Goal: Information Seeking & Learning: Check status

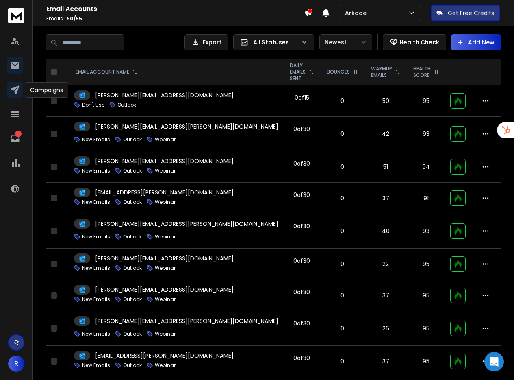
click at [14, 93] on icon at bounding box center [15, 90] width 10 height 10
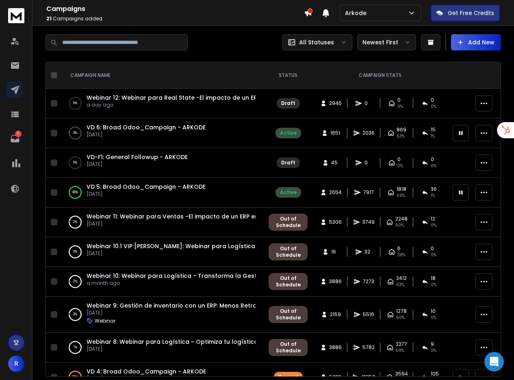
click at [183, 102] on p "a day ago" at bounding box center [171, 105] width 169 height 7
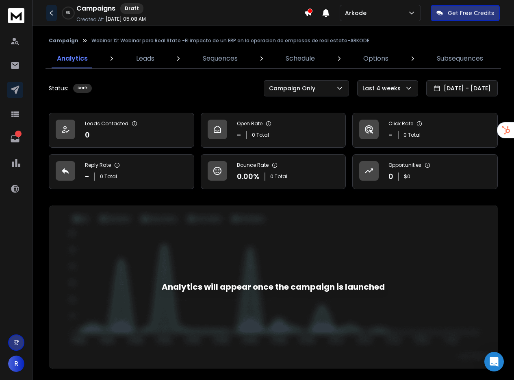
click at [52, 15] on icon at bounding box center [51, 12] width 7 height 7
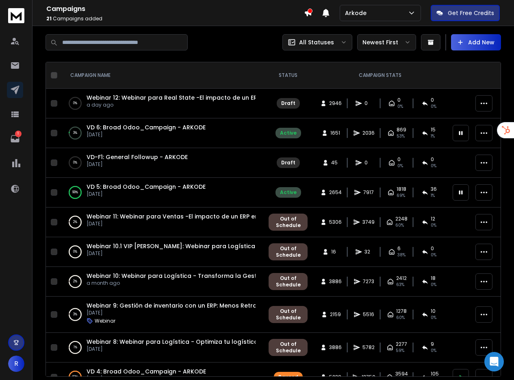
click at [242, 101] on span "Webinar 12: Webinar para Real State -El impacto de un ERP en la operacion de em…" at bounding box center [254, 97] width 334 height 8
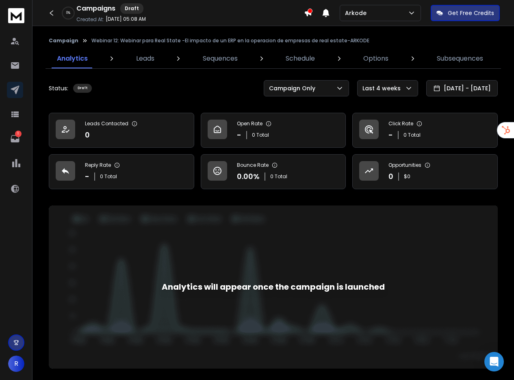
click at [57, 12] on div "0 % Campaigns Draft Created At: [DATE] 05:08 AM" at bounding box center [96, 13] width 100 height 20
click at [54, 13] on icon at bounding box center [51, 12] width 7 height 7
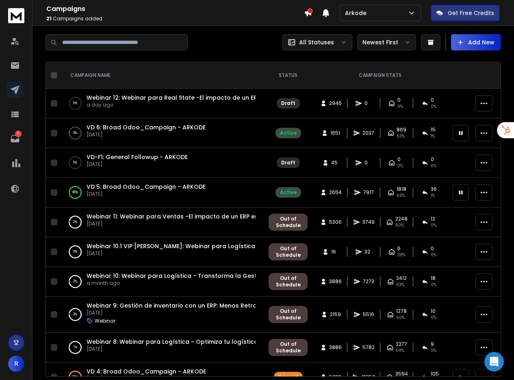
click at [106, 124] on span "VD 6: Broad Odoo_Campaign - ARKODE" at bounding box center [146, 127] width 119 height 8
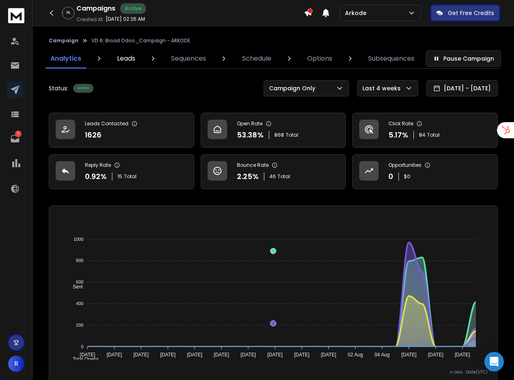
click at [138, 62] on link "Leads" at bounding box center [126, 59] width 28 height 20
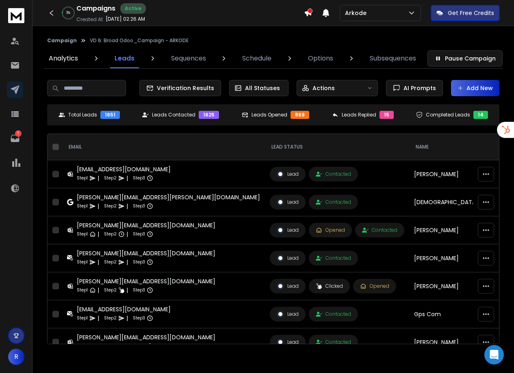
click at [55, 58] on p "Analytics" at bounding box center [63, 59] width 29 height 10
